Goal: Task Accomplishment & Management: Manage account settings

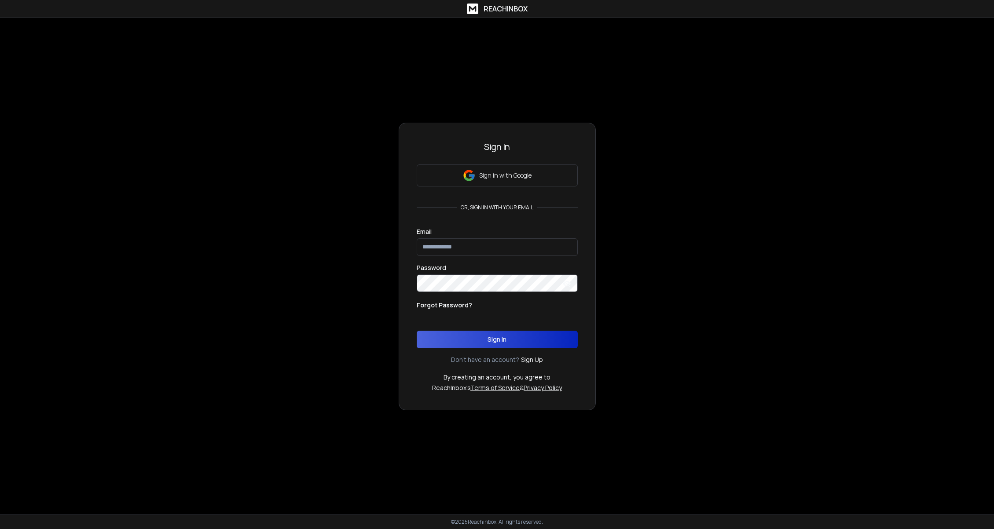
click at [479, 248] on input "email" at bounding box center [497, 248] width 161 height 18
type input "**********"
click at [479, 343] on button "Sign In" at bounding box center [497, 340] width 161 height 18
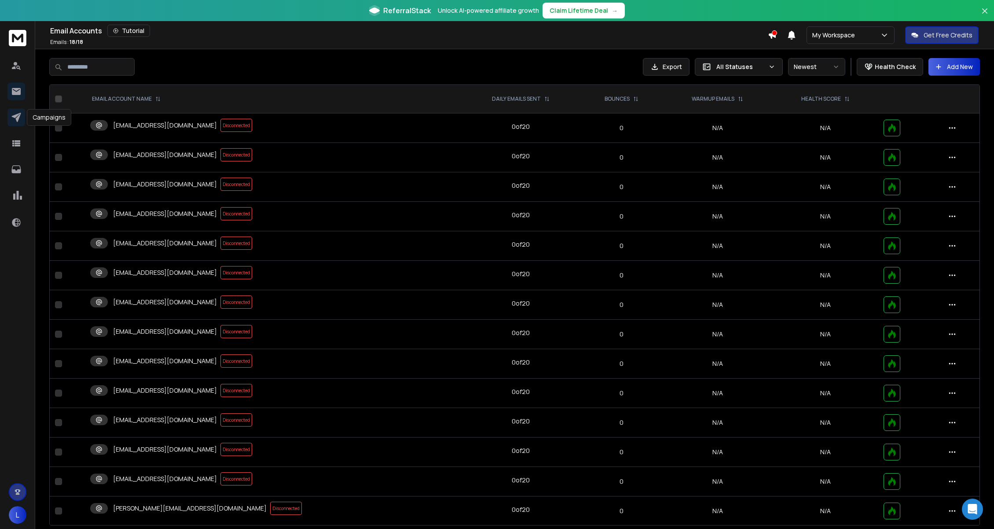
click at [18, 115] on icon at bounding box center [16, 117] width 11 height 11
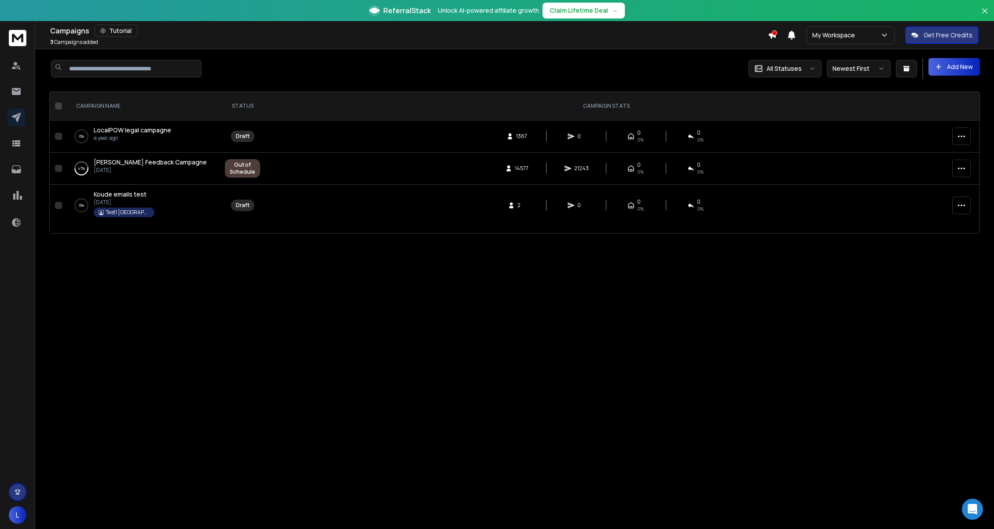
click at [15, 36] on icon at bounding box center [18, 38] width 18 height 16
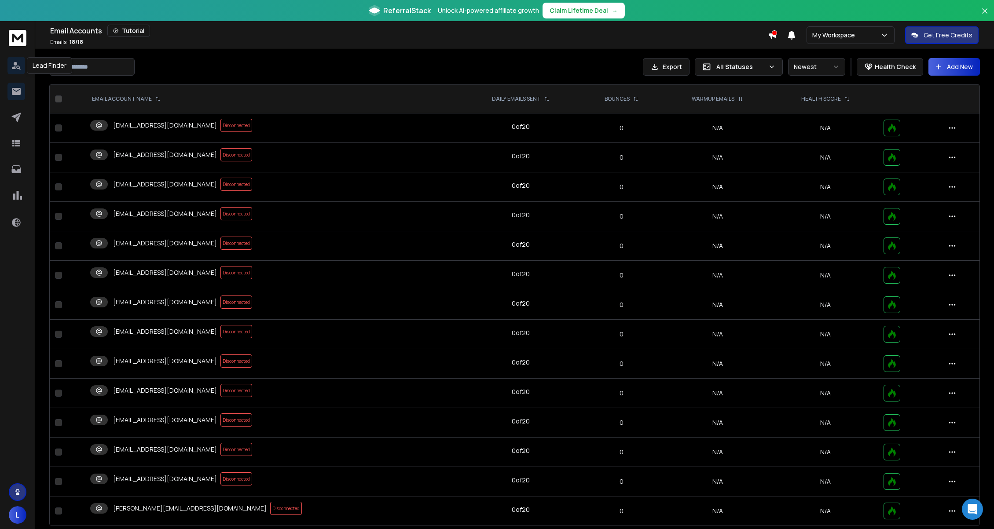
click at [15, 63] on circle at bounding box center [16, 64] width 4 height 4
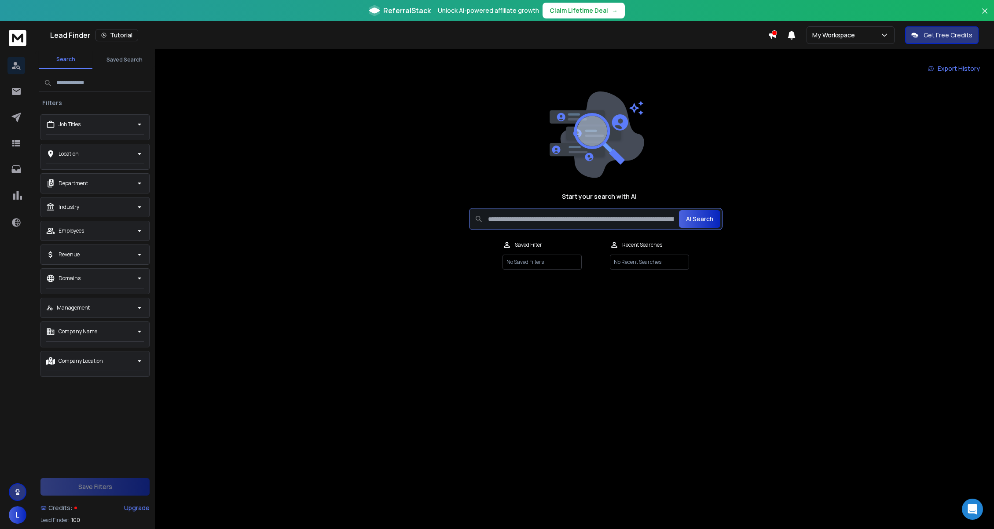
click at [516, 223] on textarea at bounding box center [581, 219] width 186 height 18
type textarea "**********"
click at [695, 222] on button "AI Search" at bounding box center [699, 219] width 41 height 18
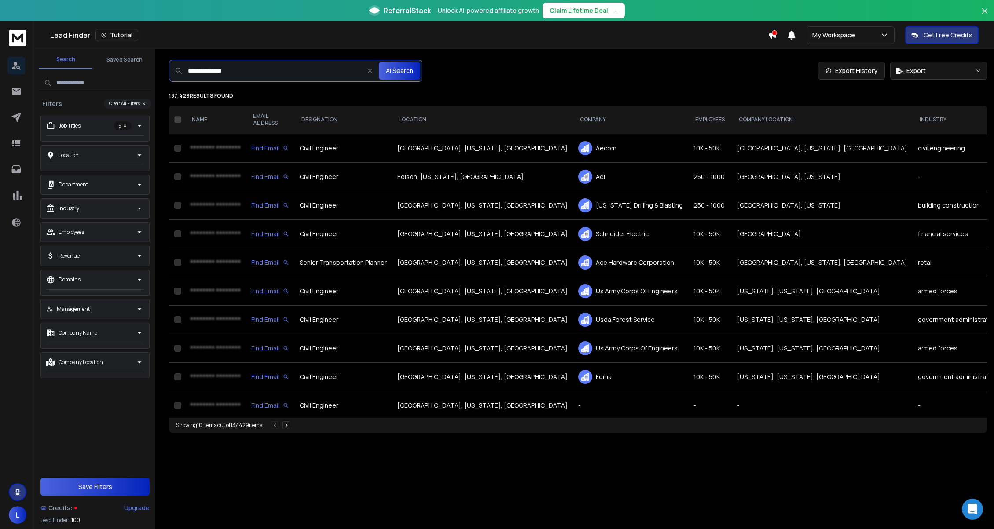
click at [111, 152] on div "Location" at bounding box center [95, 155] width 98 height 9
click at [92, 174] on input at bounding box center [95, 169] width 98 height 18
click at [51, 201] on button "Country" at bounding box center [49, 200] width 7 height 7
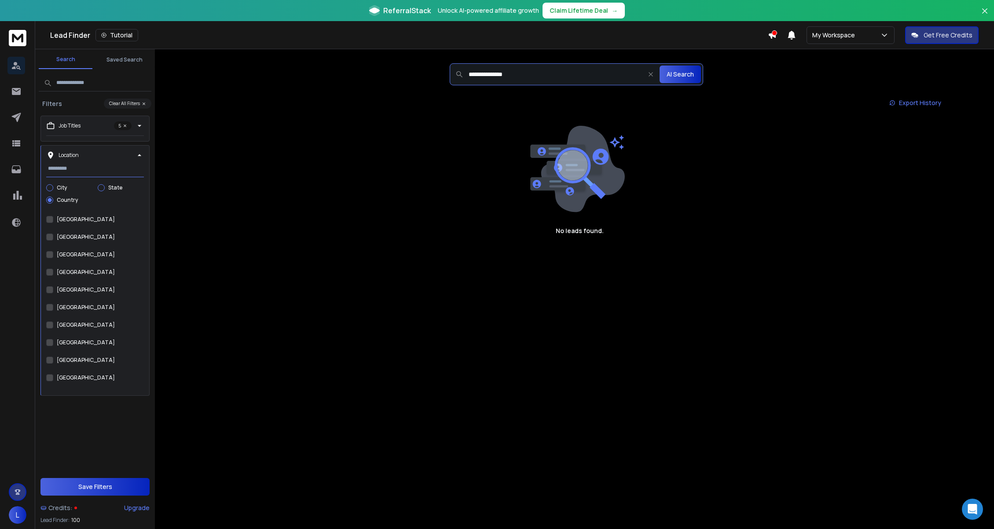
click at [70, 174] on input at bounding box center [95, 169] width 98 height 18
type input "****"
click at [51, 217] on button "[GEOGRAPHIC_DATA]" at bounding box center [49, 219] width 7 height 7
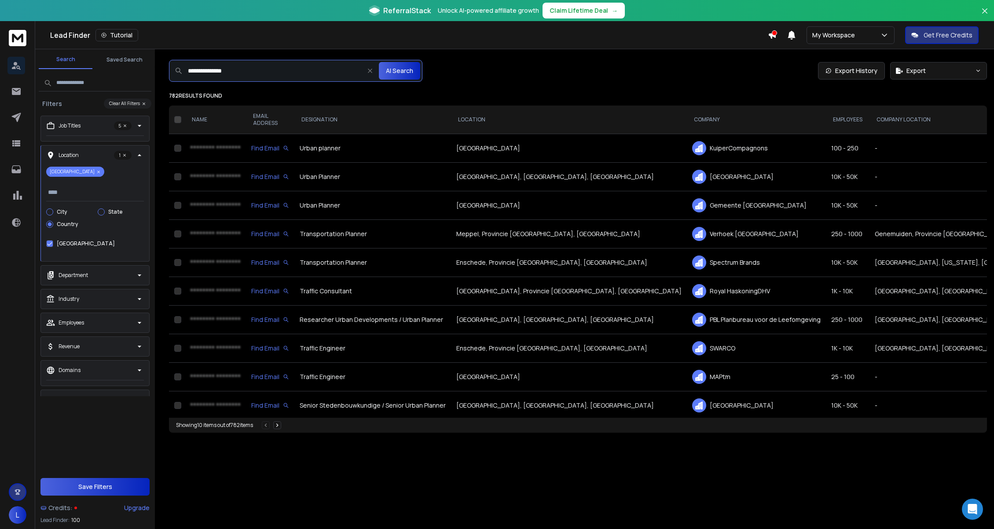
click at [346, 492] on div "**********" at bounding box center [497, 264] width 994 height 529
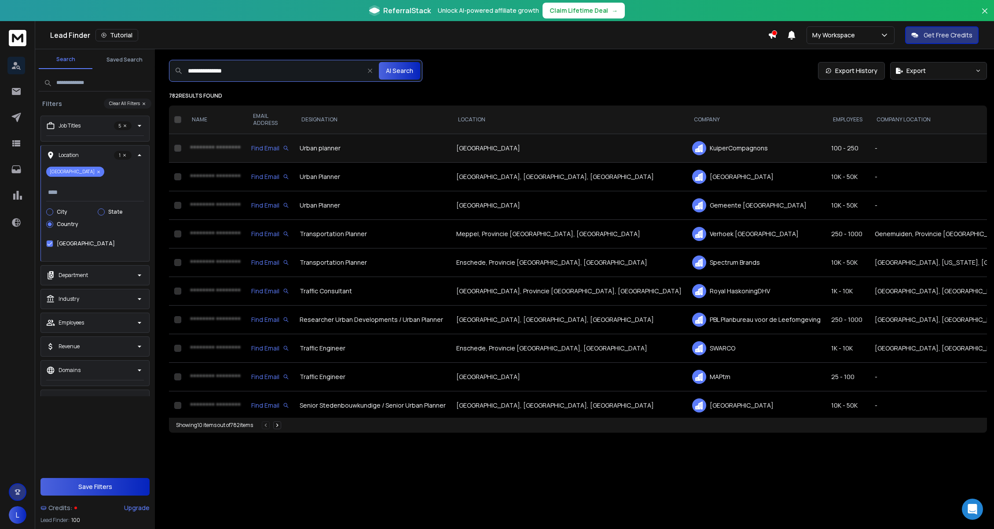
click at [283, 150] on icon at bounding box center [286, 148] width 6 height 6
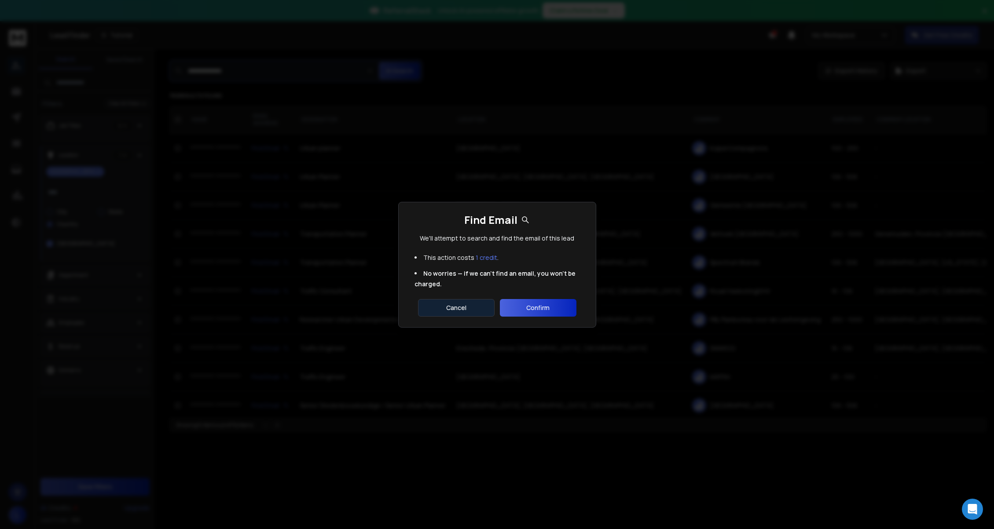
click at [488, 310] on button "Cancel" at bounding box center [456, 308] width 77 height 18
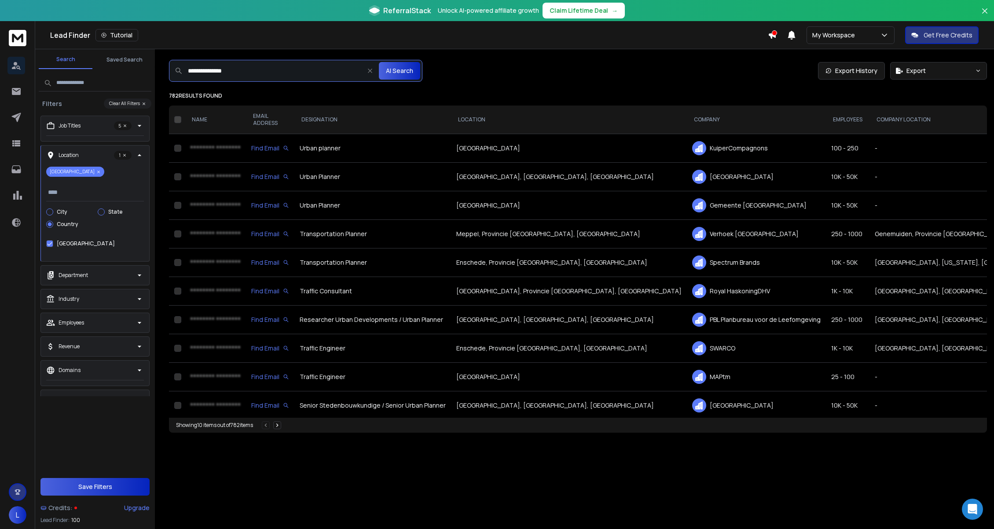
click at [941, 34] on p "Get Free Credits" at bounding box center [948, 35] width 49 height 9
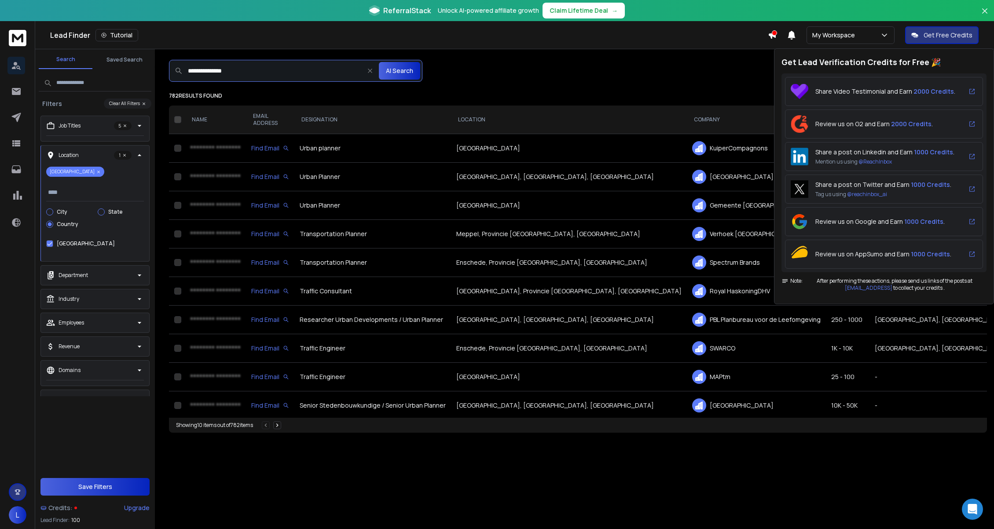
click at [636, 95] on p "782 results found" at bounding box center [578, 95] width 818 height 7
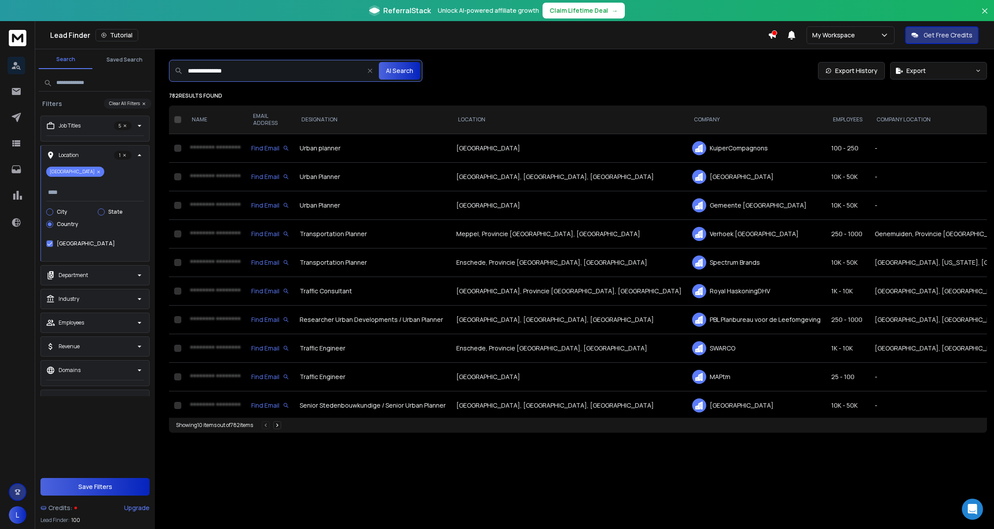
click at [281, 423] on icon at bounding box center [277, 425] width 7 height 7
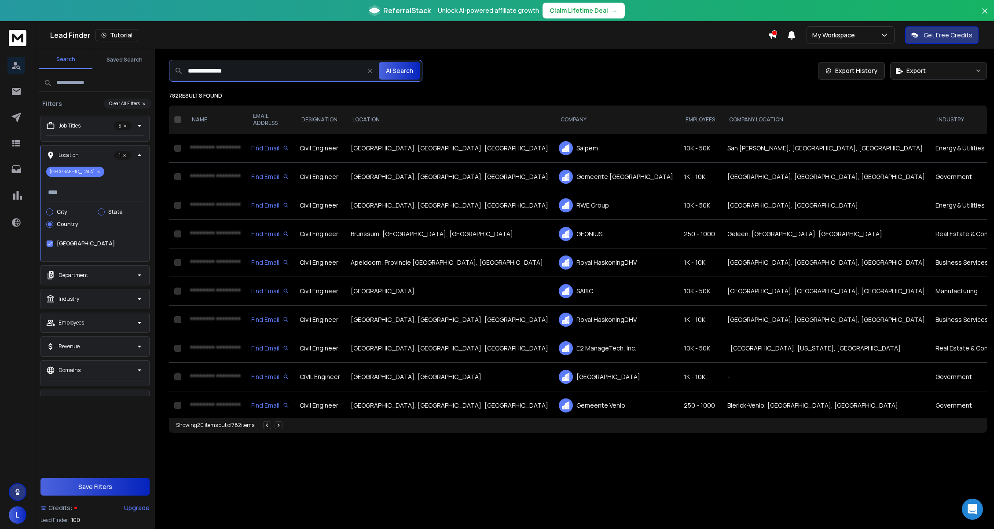
click at [282, 428] on icon at bounding box center [278, 425] width 7 height 7
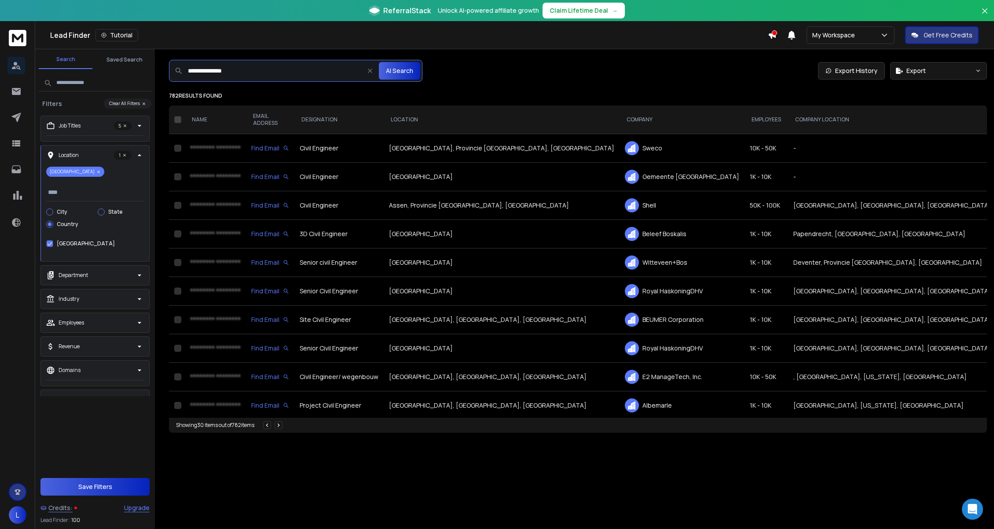
click at [74, 510] on div "Credits:" at bounding box center [58, 508] width 37 height 9
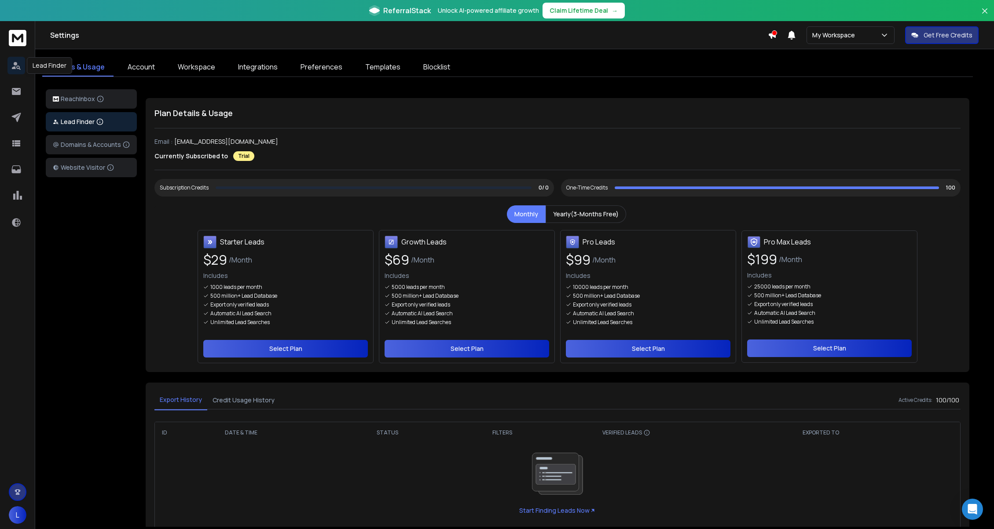
click at [19, 73] on link at bounding box center [16, 66] width 18 height 18
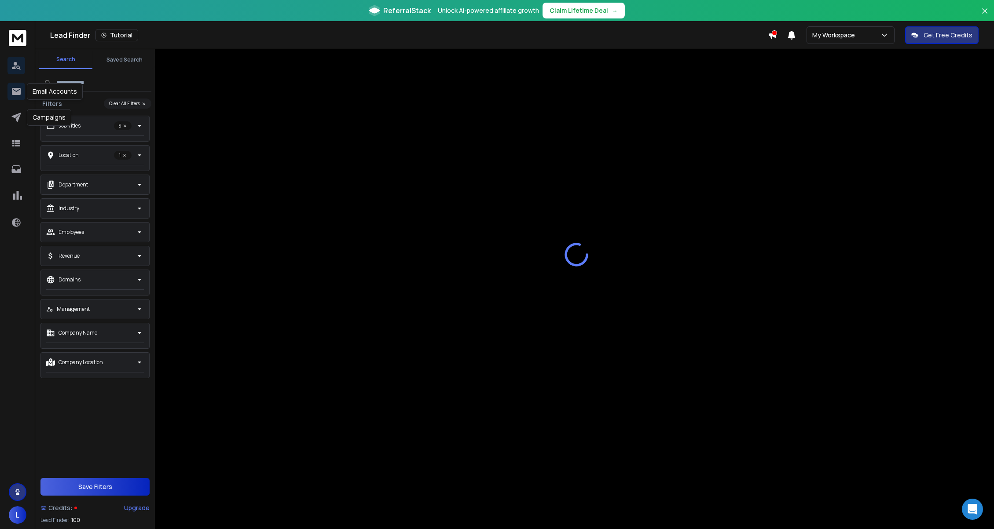
click at [16, 94] on icon at bounding box center [16, 91] width 9 height 7
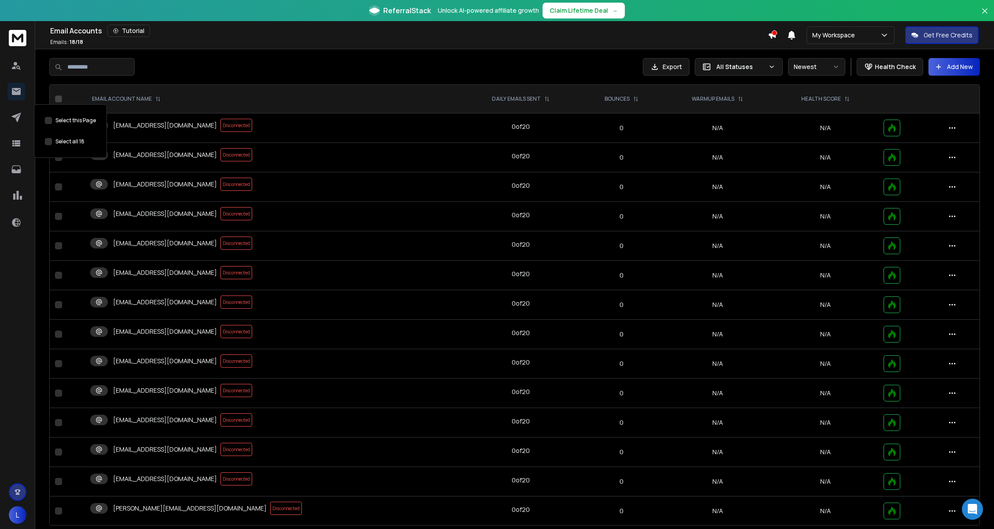
click at [59, 99] on button "Select this Page" at bounding box center [58, 98] width 7 height 7
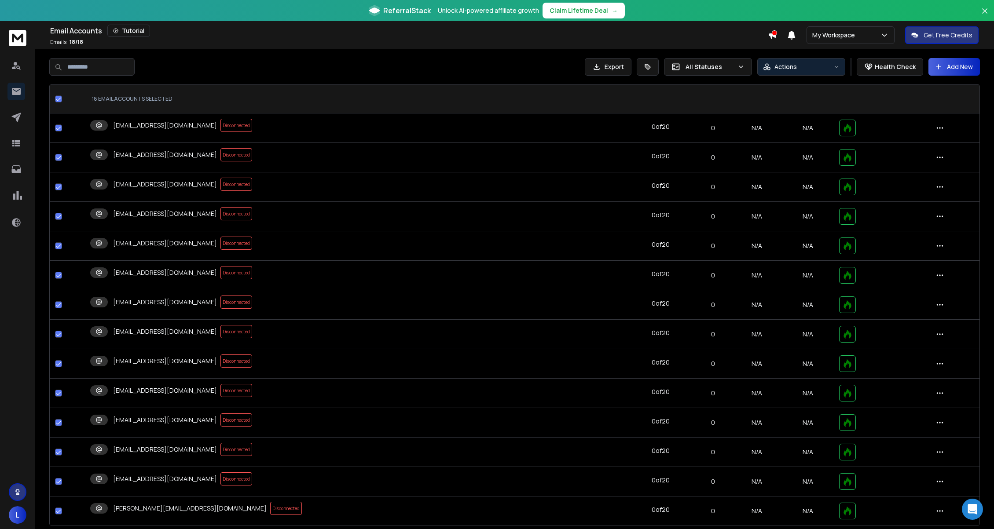
click at [811, 71] on button "Actions" at bounding box center [801, 67] width 88 height 18
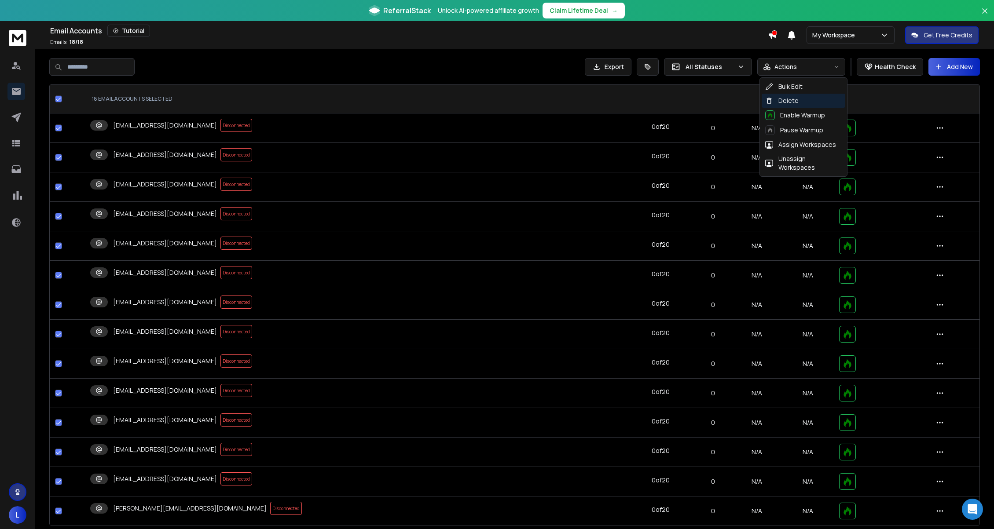
click at [799, 99] on div "Delete" at bounding box center [804, 101] width 84 height 14
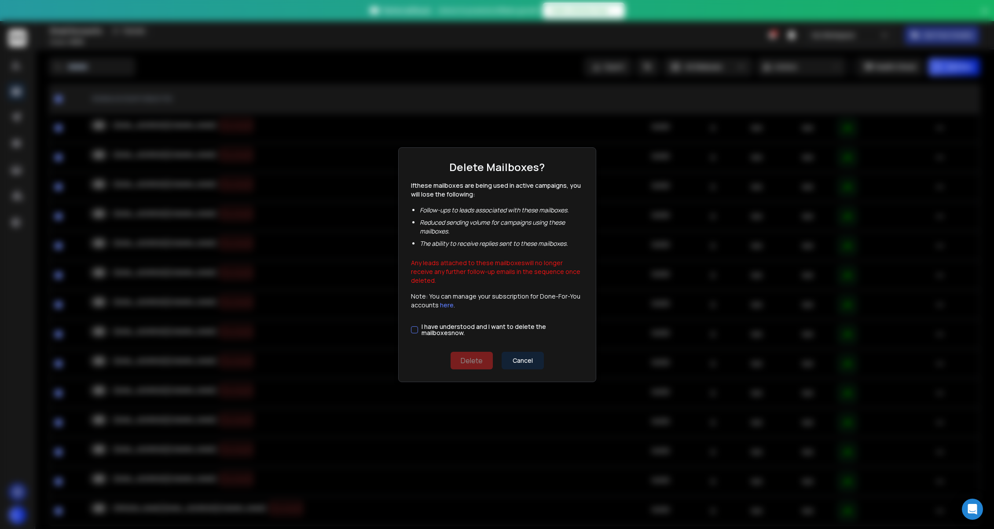
click at [448, 329] on label "I have understood and I want to delete the mailbox es now." at bounding box center [503, 330] width 162 height 12
click at [418, 329] on button "I have understood and I want to delete the mailbox es now." at bounding box center [414, 330] width 7 height 7
click at [463, 352] on button "Delete" at bounding box center [472, 361] width 42 height 18
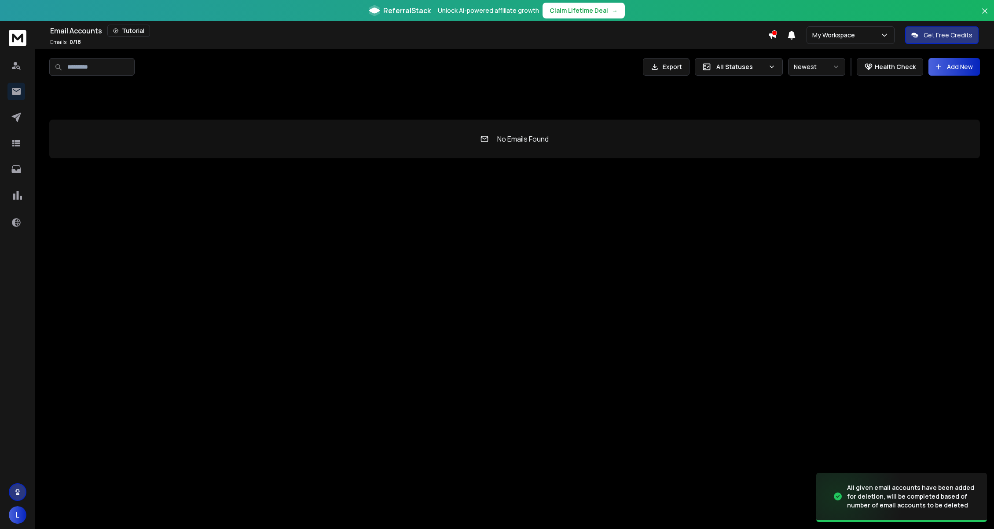
click at [487, 372] on div "ReferralStack Unlock AI-powered affiliate growth Lifetime Deals available! Clai…" at bounding box center [497, 264] width 994 height 529
click at [15, 120] on icon at bounding box center [16, 117] width 11 height 11
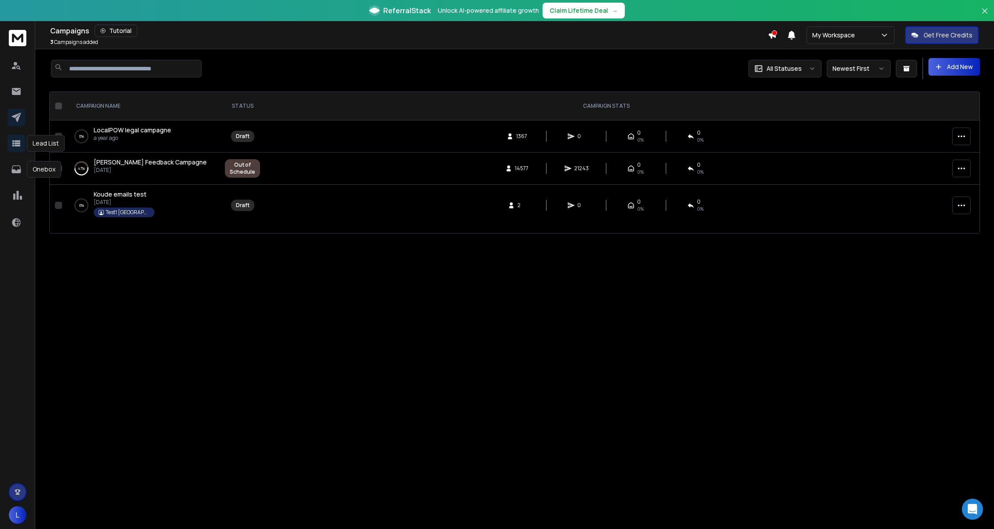
click at [16, 147] on icon at bounding box center [16, 143] width 11 height 11
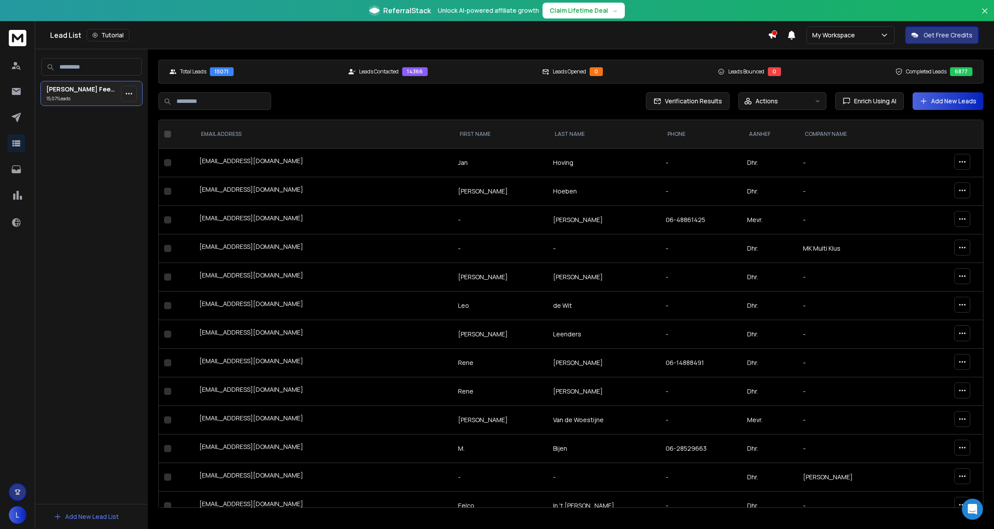
click at [126, 96] on icon "button" at bounding box center [129, 94] width 8 height 8
click at [95, 240] on div "[PERSON_NAME] Feedback list 15,071 Lead s" at bounding box center [91, 287] width 113 height 413
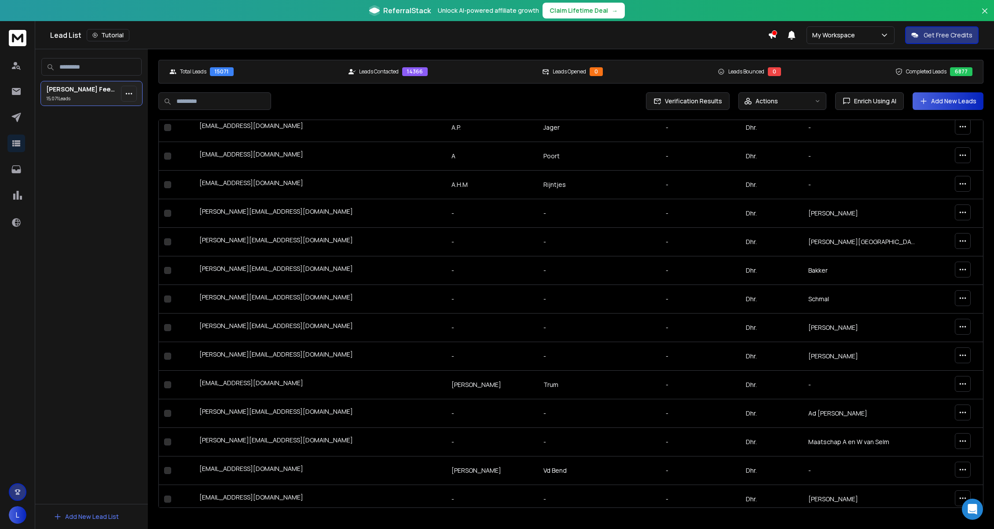
scroll to position [3095, 0]
click at [871, 106] on button "Enrich Using AI" at bounding box center [869, 101] width 69 height 18
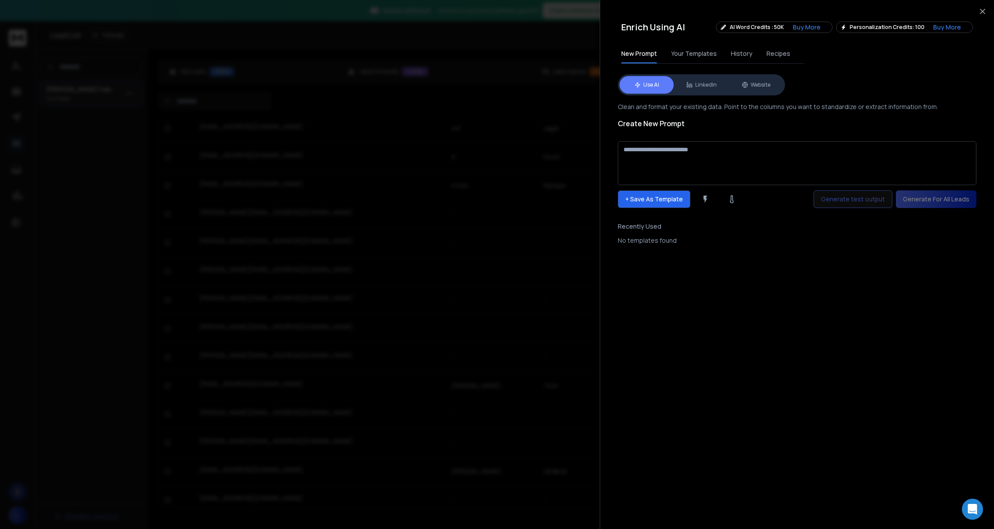
click at [704, 87] on button "LinkedIn" at bounding box center [701, 85] width 55 height 18
click at [765, 85] on button "Website" at bounding box center [756, 85] width 55 height 18
click at [683, 57] on button "Your Templates" at bounding box center [694, 53] width 46 height 19
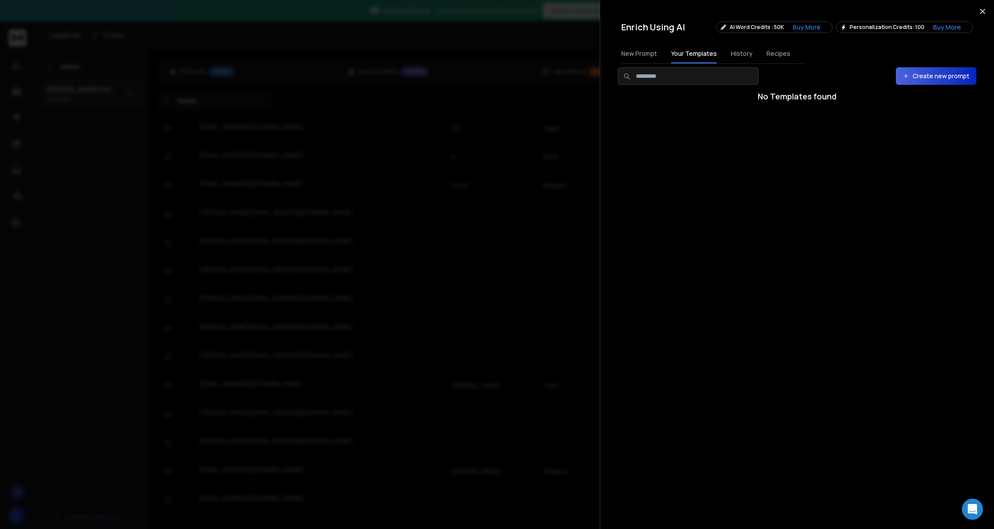
click at [981, 13] on icon "button" at bounding box center [982, 11] width 9 height 9
